Goal: Task Accomplishment & Management: Manage account settings

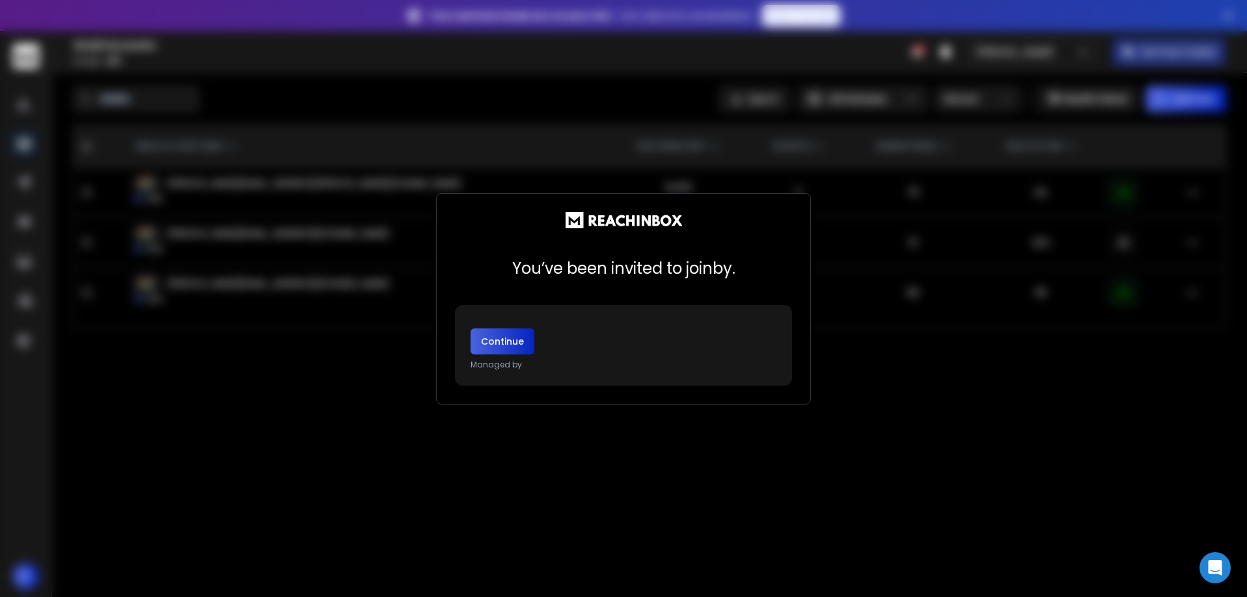
click at [502, 342] on button "Continue" at bounding box center [502, 342] width 64 height 26
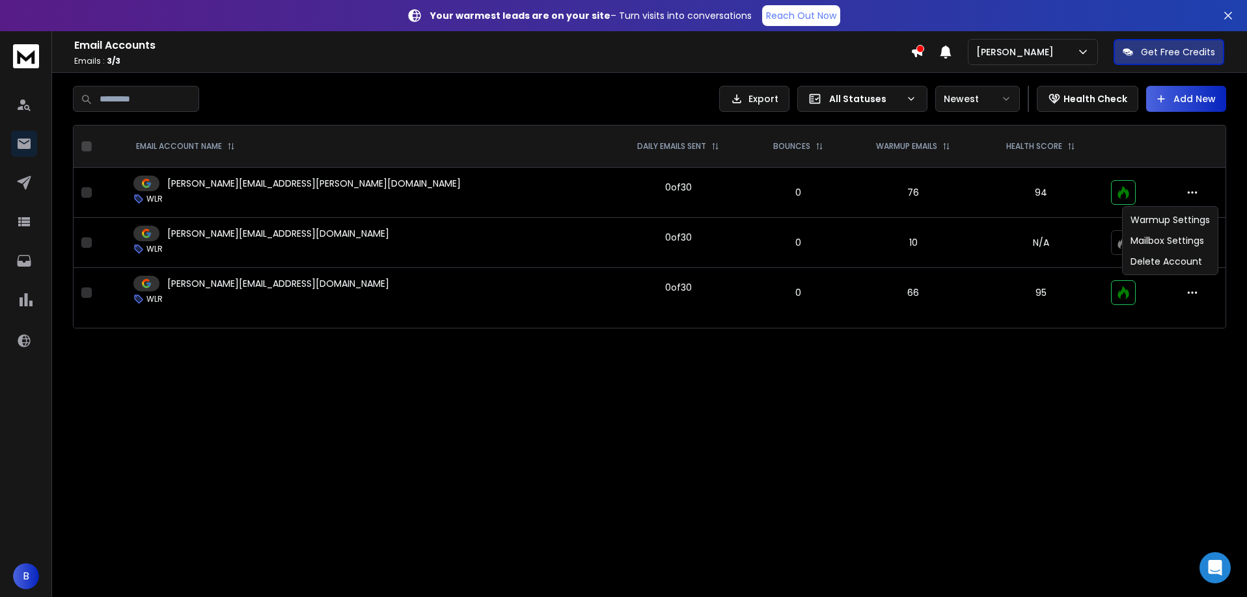
click at [1195, 193] on button at bounding box center [1192, 193] width 51 height 22
click at [1190, 221] on div "Warmup Settings" at bounding box center [1170, 220] width 90 height 21
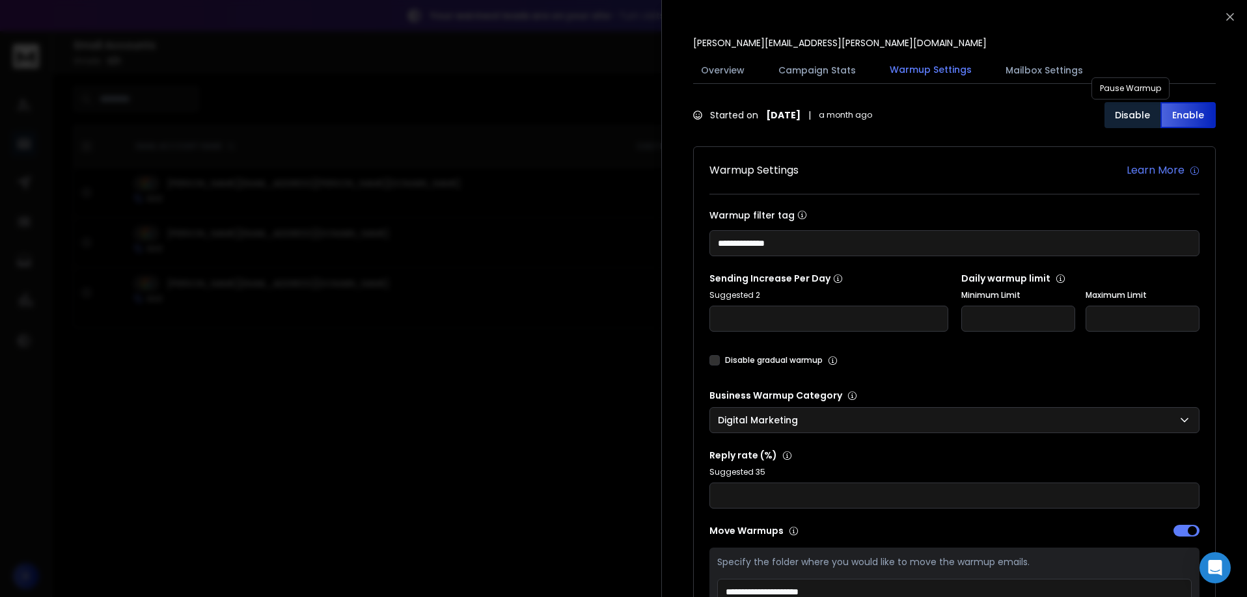
click at [1129, 118] on button "Disable" at bounding box center [1132, 115] width 56 height 26
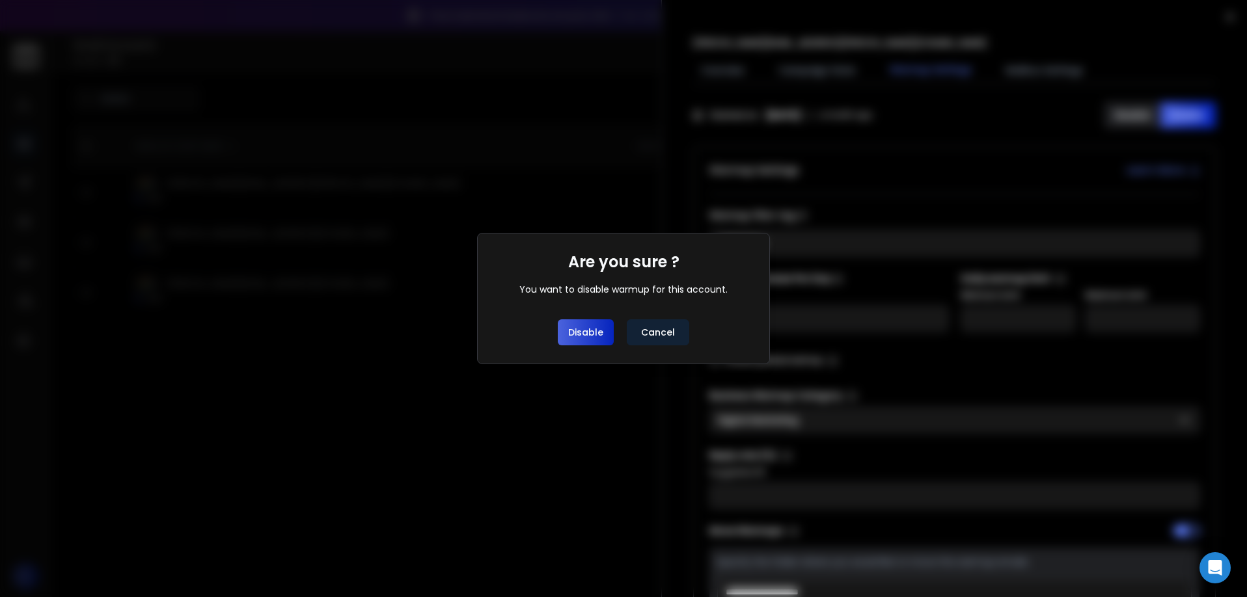
click at [590, 325] on button "Disable" at bounding box center [586, 332] width 56 height 26
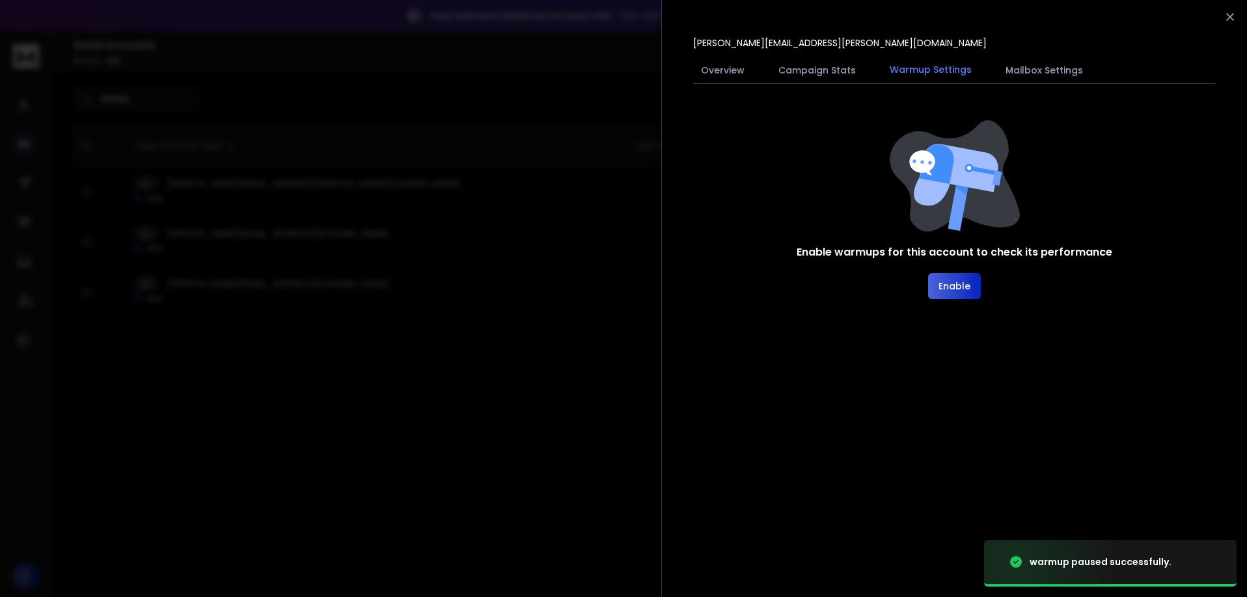
click at [1232, 20] on div "Multi Select Table Sheet [PERSON_NAME][EMAIL_ADDRESS][PERSON_NAME][DOMAIN_NAME]…" at bounding box center [954, 298] width 586 height 597
click at [1230, 18] on icon "button" at bounding box center [1229, 16] width 13 height 13
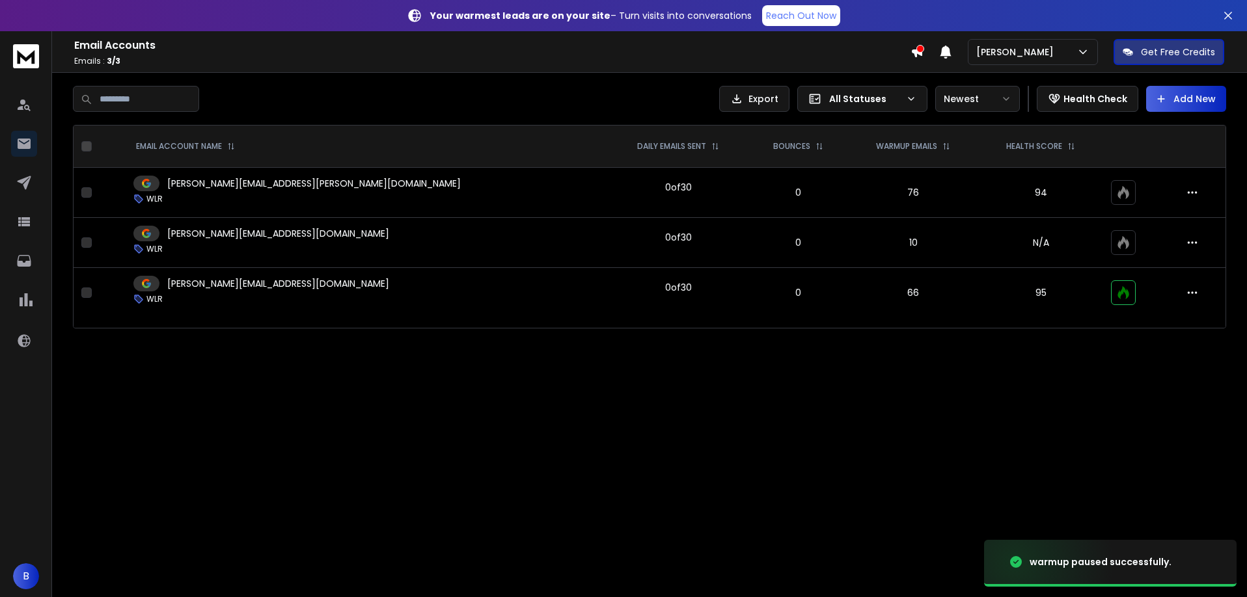
click at [1192, 291] on icon at bounding box center [1192, 293] width 12 height 12
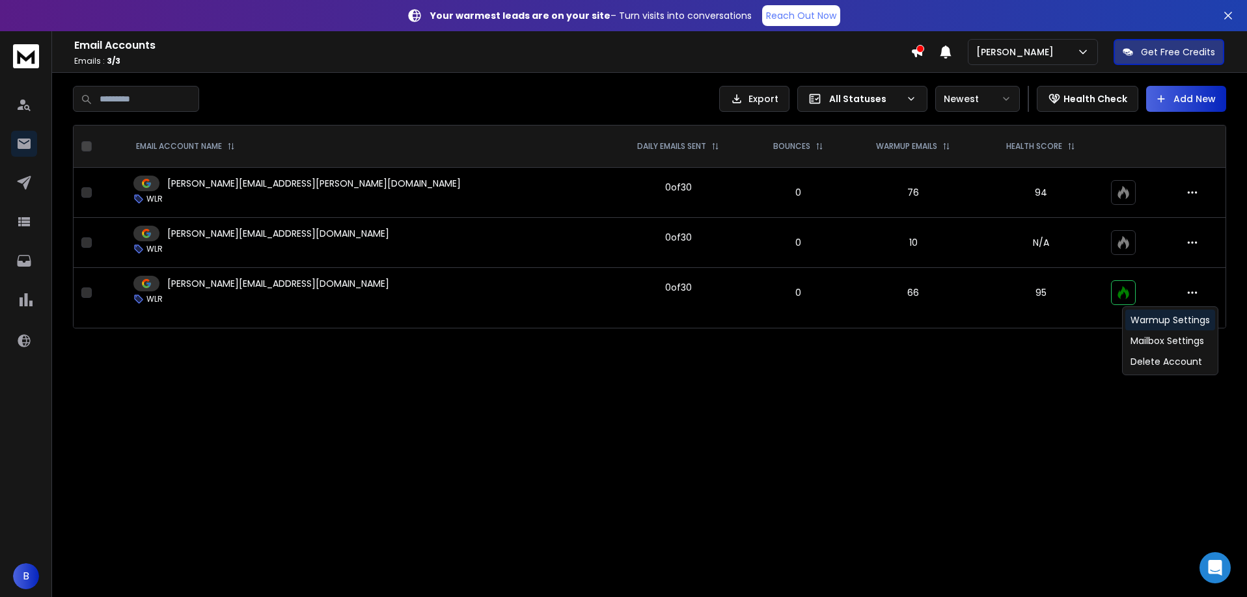
click at [1149, 318] on div "Warmup Settings" at bounding box center [1170, 320] width 90 height 21
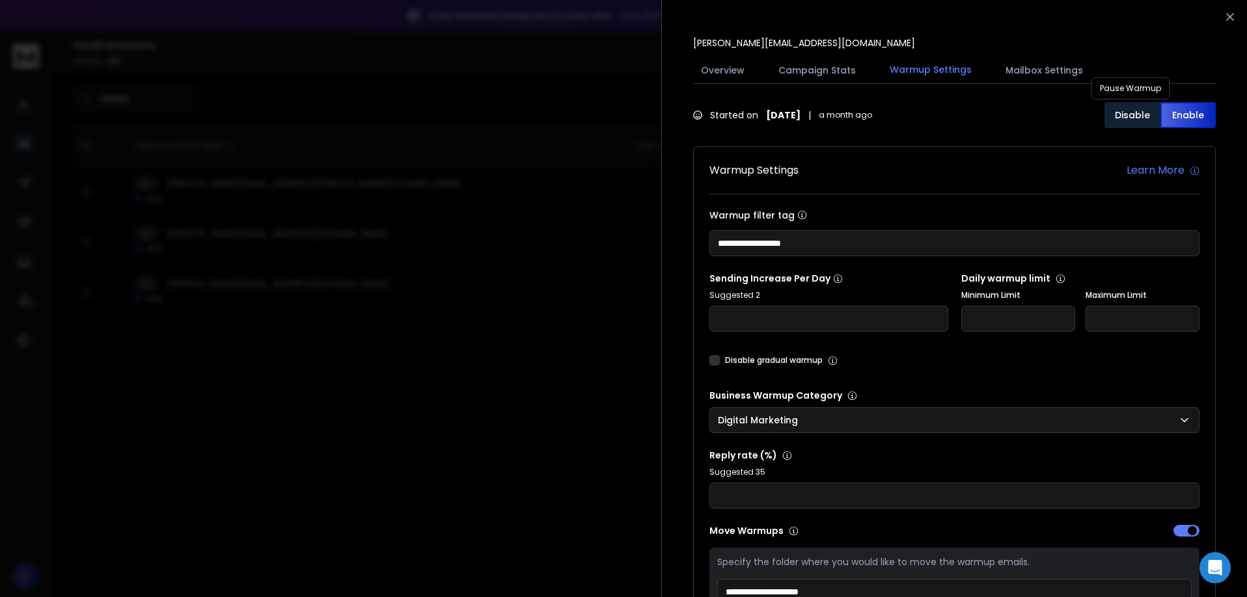
click at [1131, 106] on button "Disable" at bounding box center [1132, 115] width 56 height 26
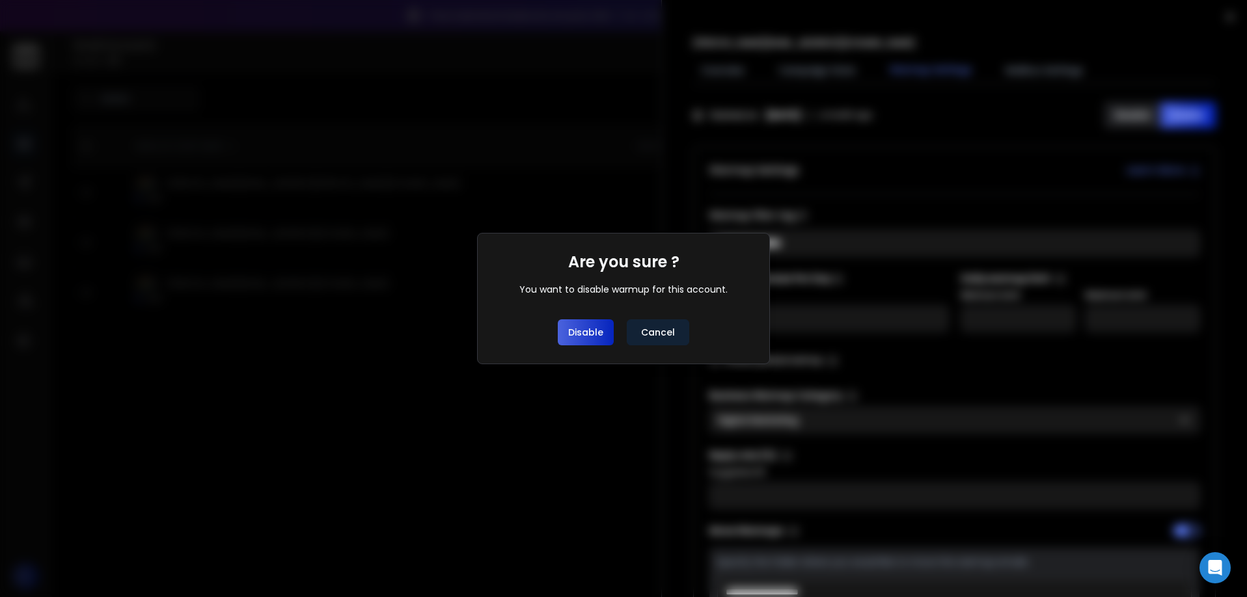
click at [594, 336] on button "Disable" at bounding box center [586, 332] width 56 height 26
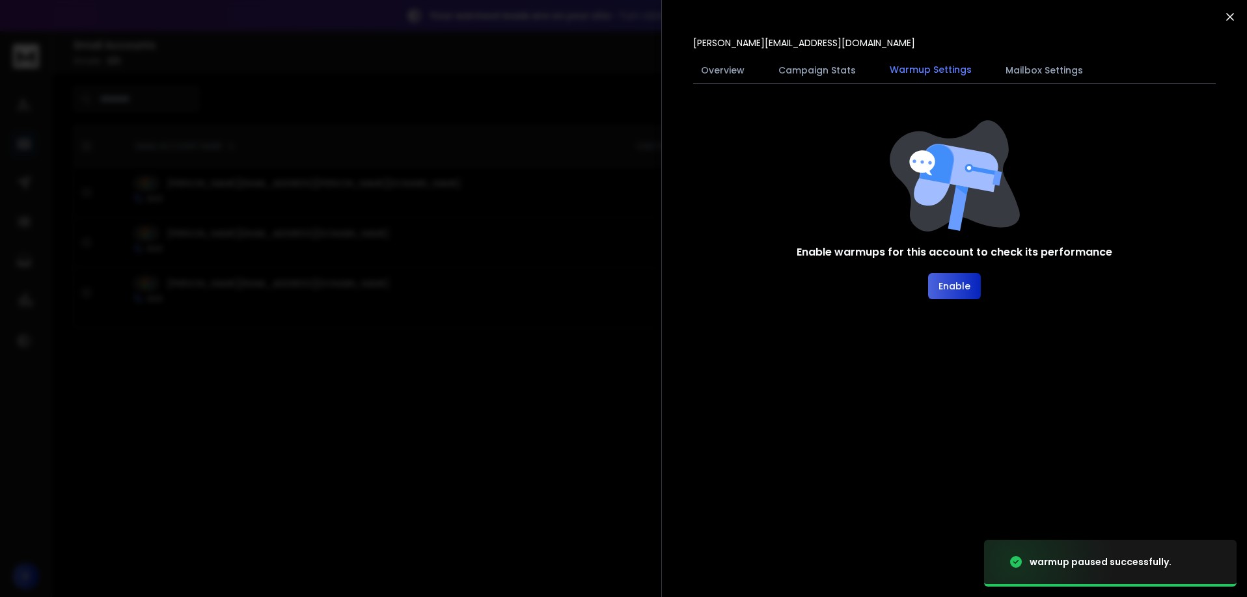
click at [1223, 21] on icon "button" at bounding box center [1229, 16] width 13 height 13
